Goal: Task Accomplishment & Management: Manage account settings

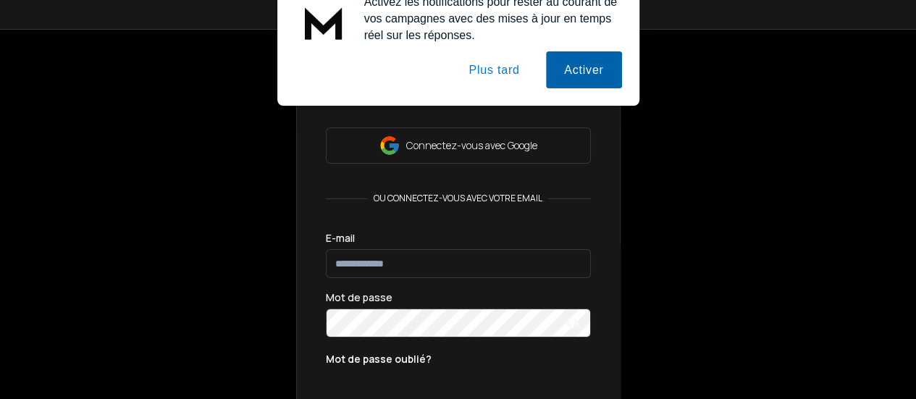
click at [596, 98] on font "Activer" at bounding box center [584, 94] width 40 height 12
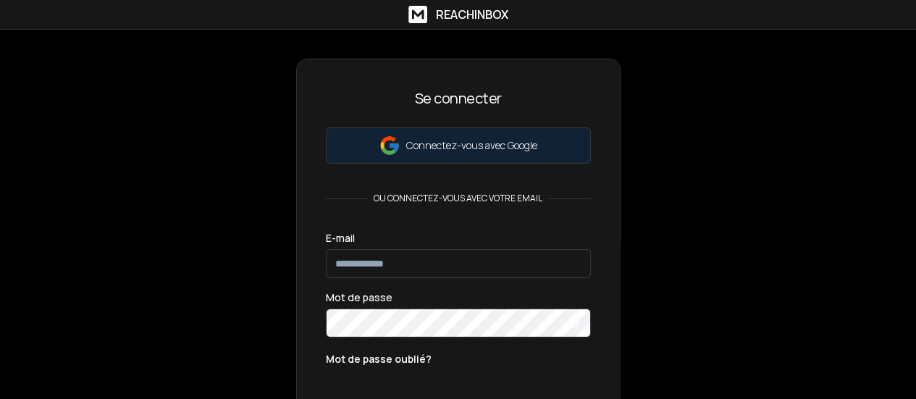
click at [474, 149] on font "Connectez-vous avec Google" at bounding box center [471, 145] width 131 height 14
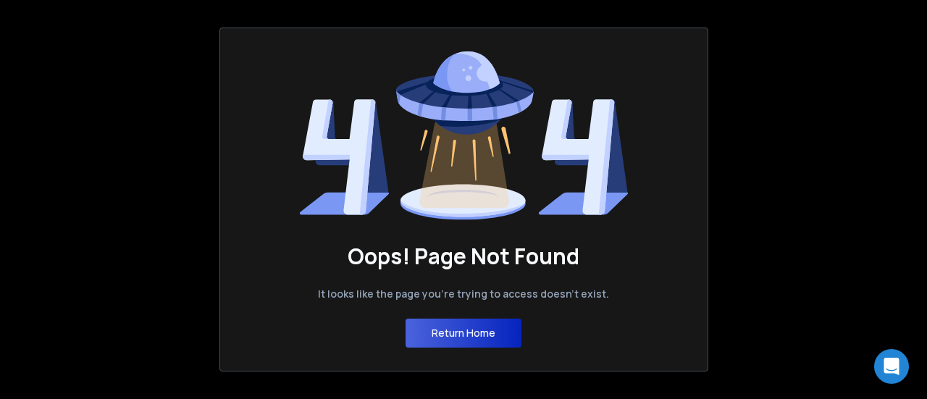
click at [471, 324] on button "Return Home" at bounding box center [463, 333] width 116 height 29
